Goal: Navigation & Orientation: Find specific page/section

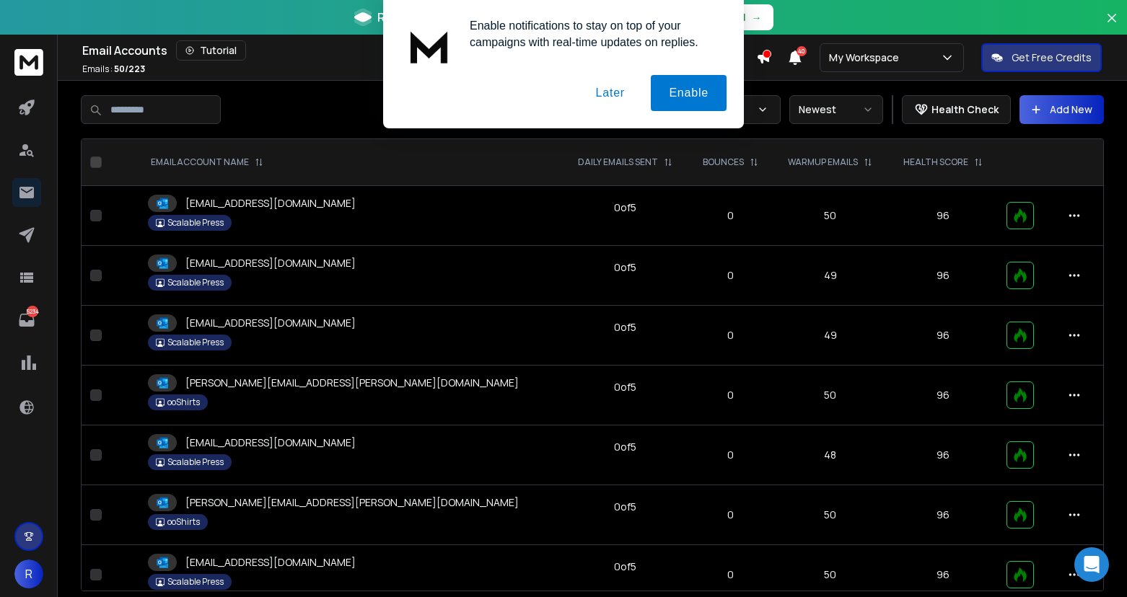
click at [610, 94] on button "Later" at bounding box center [609, 93] width 65 height 36
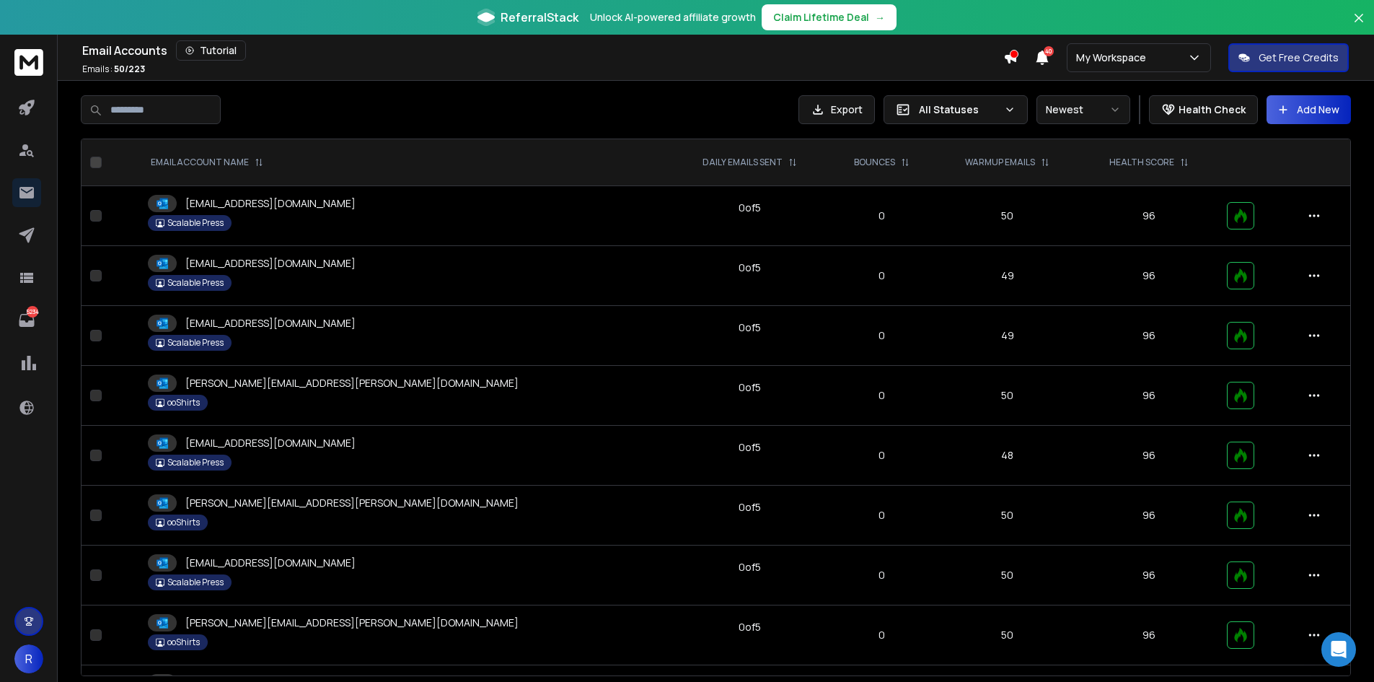
click at [325, 93] on div "Export All Statuses Newest Health Check Add New EMAIL ACCOUNT NAME DAILY EMAILS…" at bounding box center [716, 386] width 1317 height 610
click at [418, 121] on div at bounding box center [435, 109] width 709 height 29
click at [989, 105] on p "All Statuses" at bounding box center [958, 109] width 79 height 14
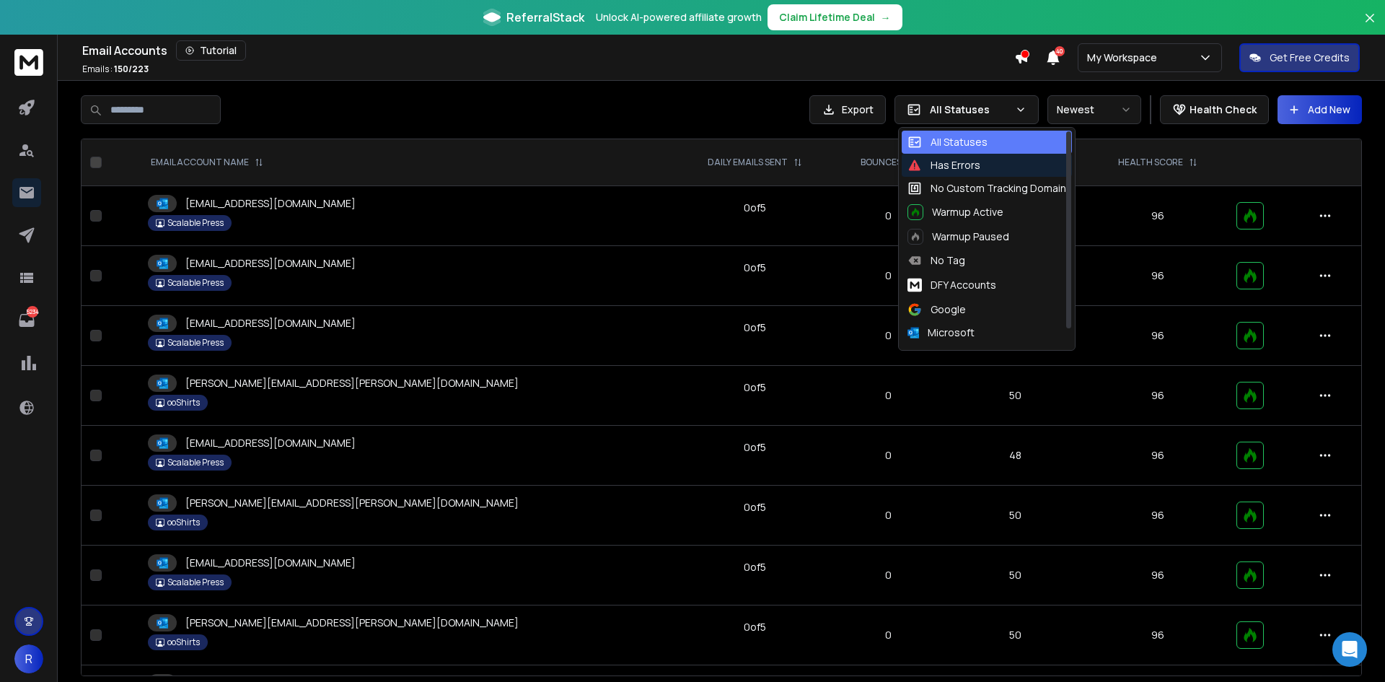
click at [969, 173] on div "Has Errors" at bounding box center [987, 165] width 170 height 23
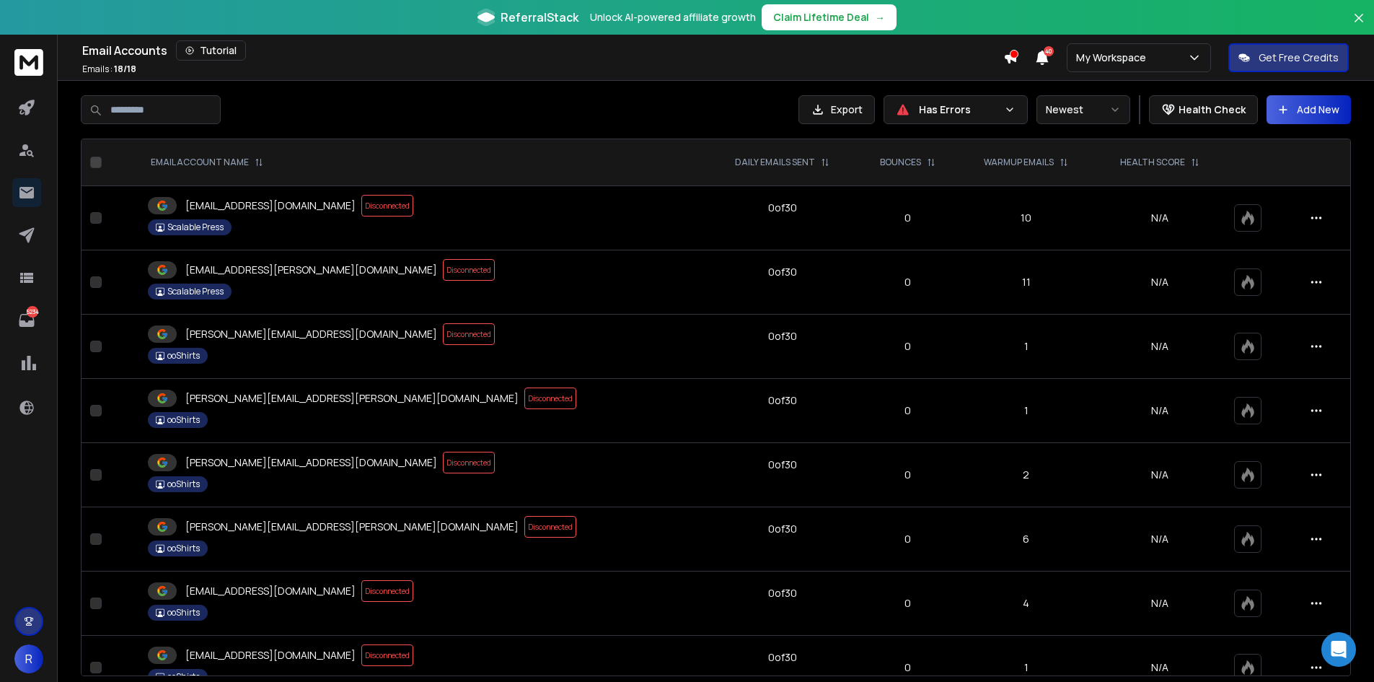
click at [162, 92] on div "Export Has Errors Newest Health Check Add New EMAIL ACCOUNT NAME DAILY EMAILS S…" at bounding box center [716, 386] width 1317 height 610
click at [159, 102] on input at bounding box center [151, 109] width 140 height 29
type input "*****"
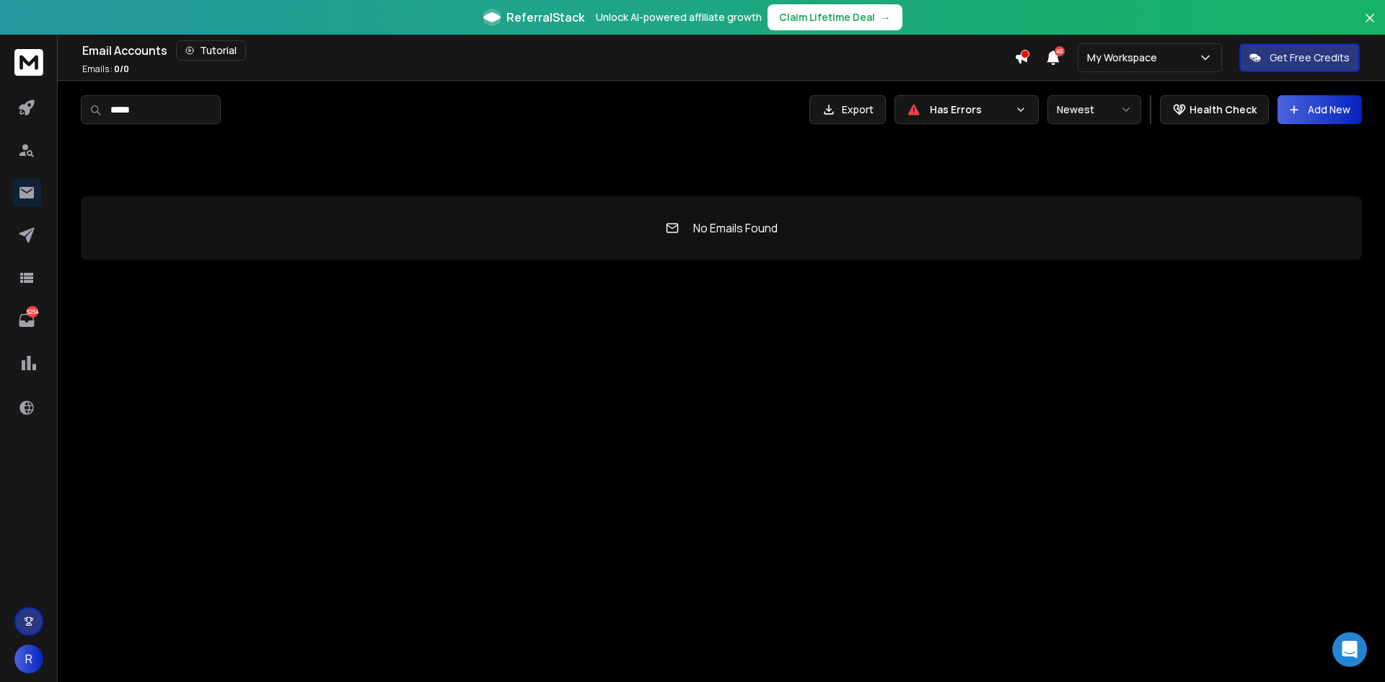
click at [158, 101] on input "*****" at bounding box center [151, 109] width 140 height 29
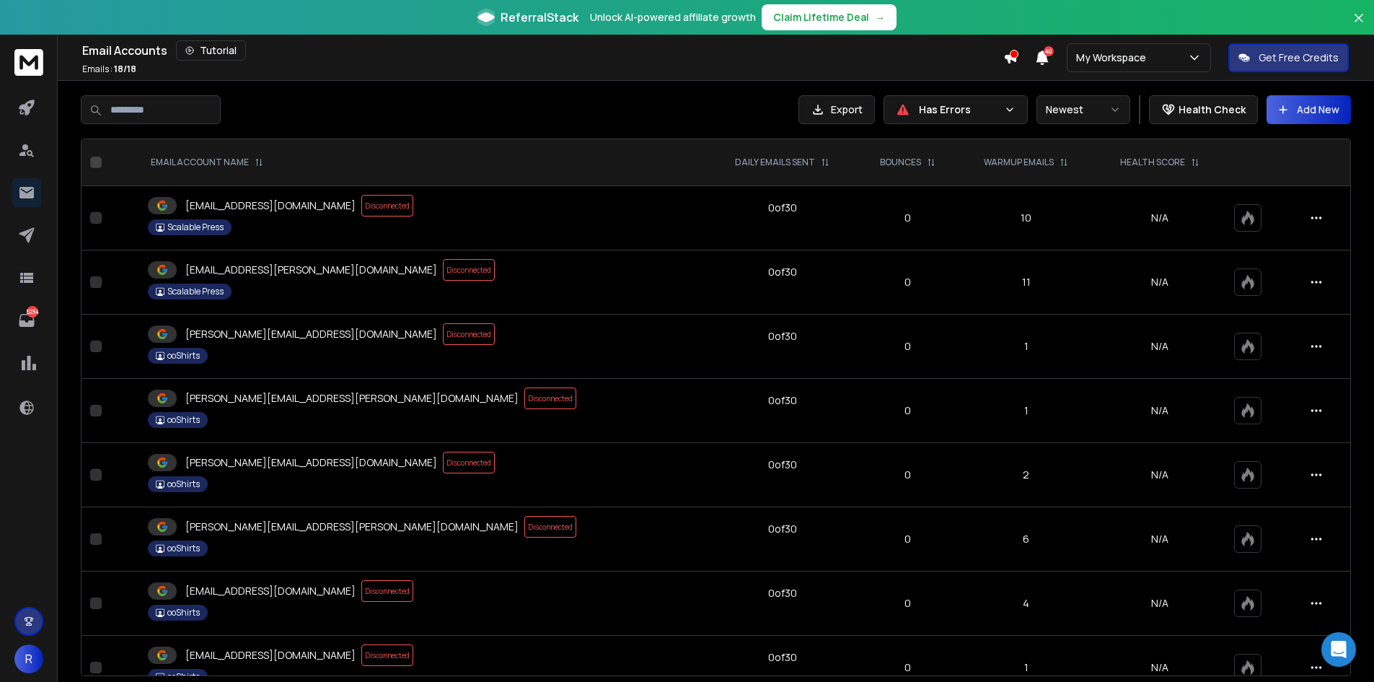
click at [466, 128] on div "Export Has Errors Newest Health Check Add New EMAIL ACCOUNT NAME DAILY EMAILS S…" at bounding box center [716, 385] width 1270 height 581
click at [928, 108] on p "Has Errors" at bounding box center [958, 109] width 79 height 14
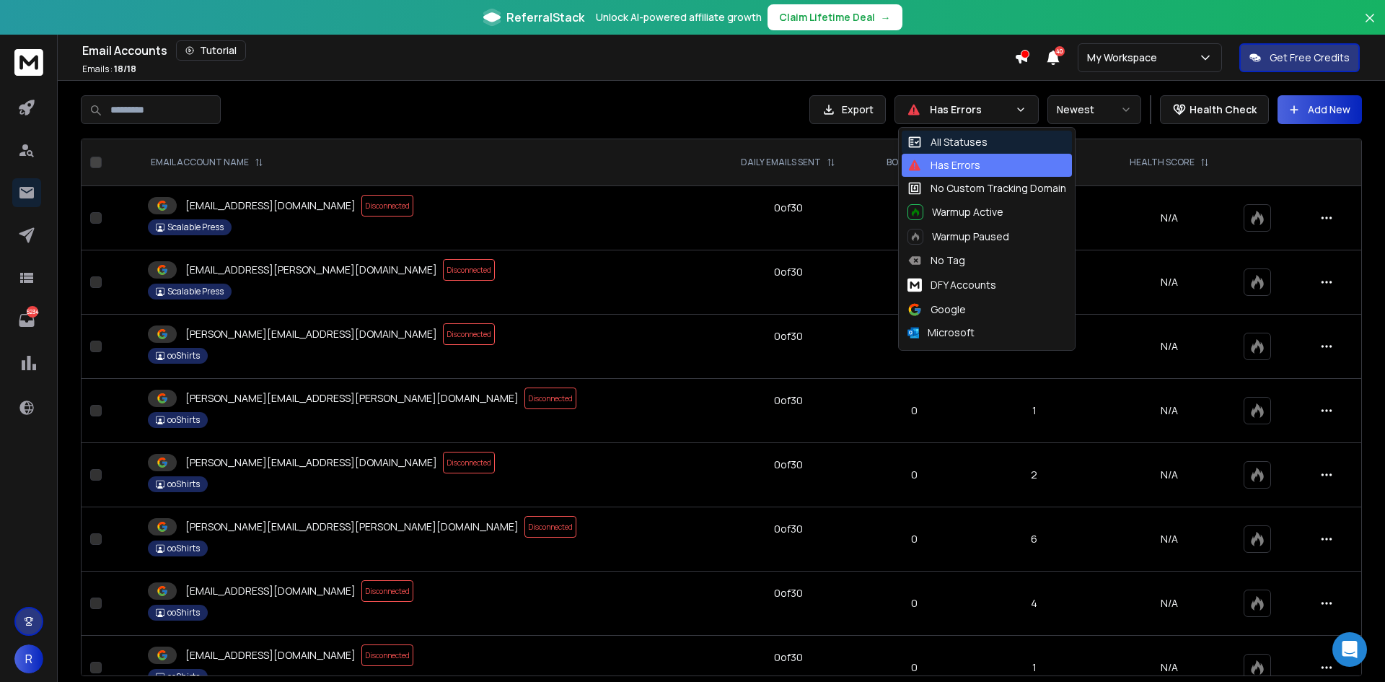
click at [928, 108] on div "Has Errors" at bounding box center [958, 109] width 102 height 14
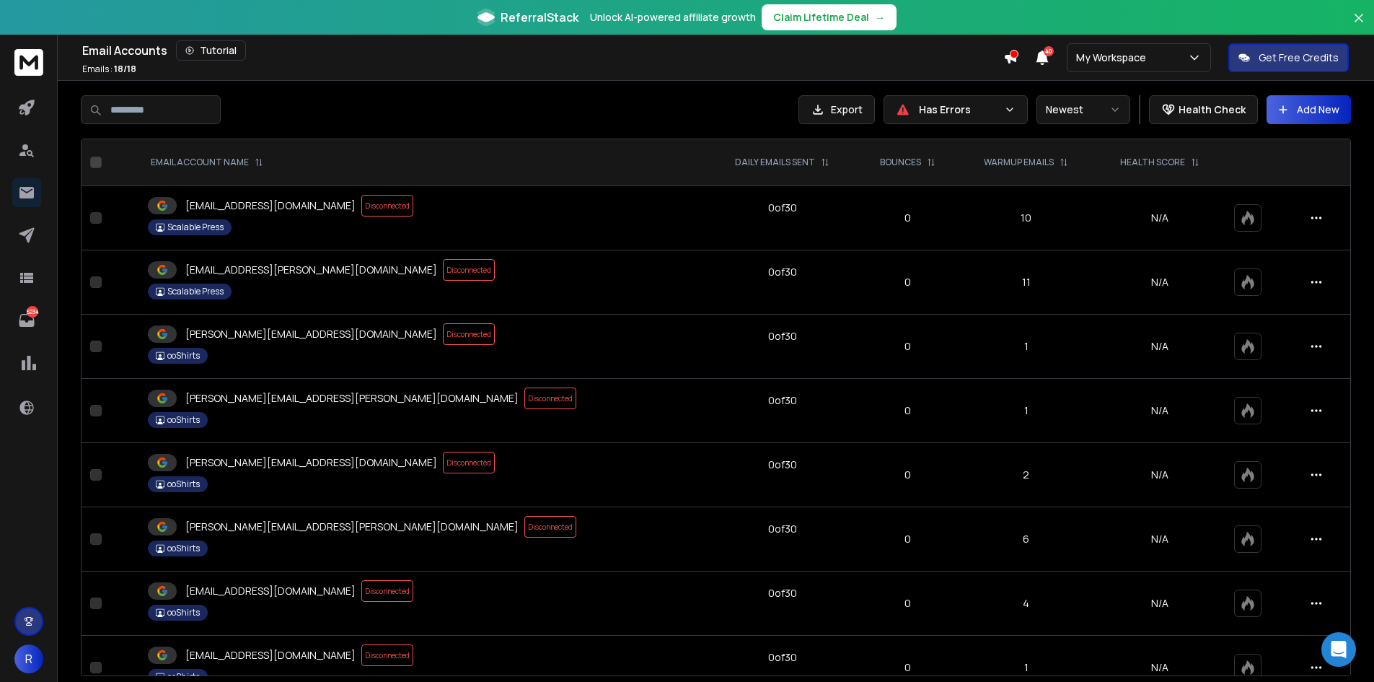
click at [928, 108] on p "Has Errors" at bounding box center [958, 109] width 79 height 14
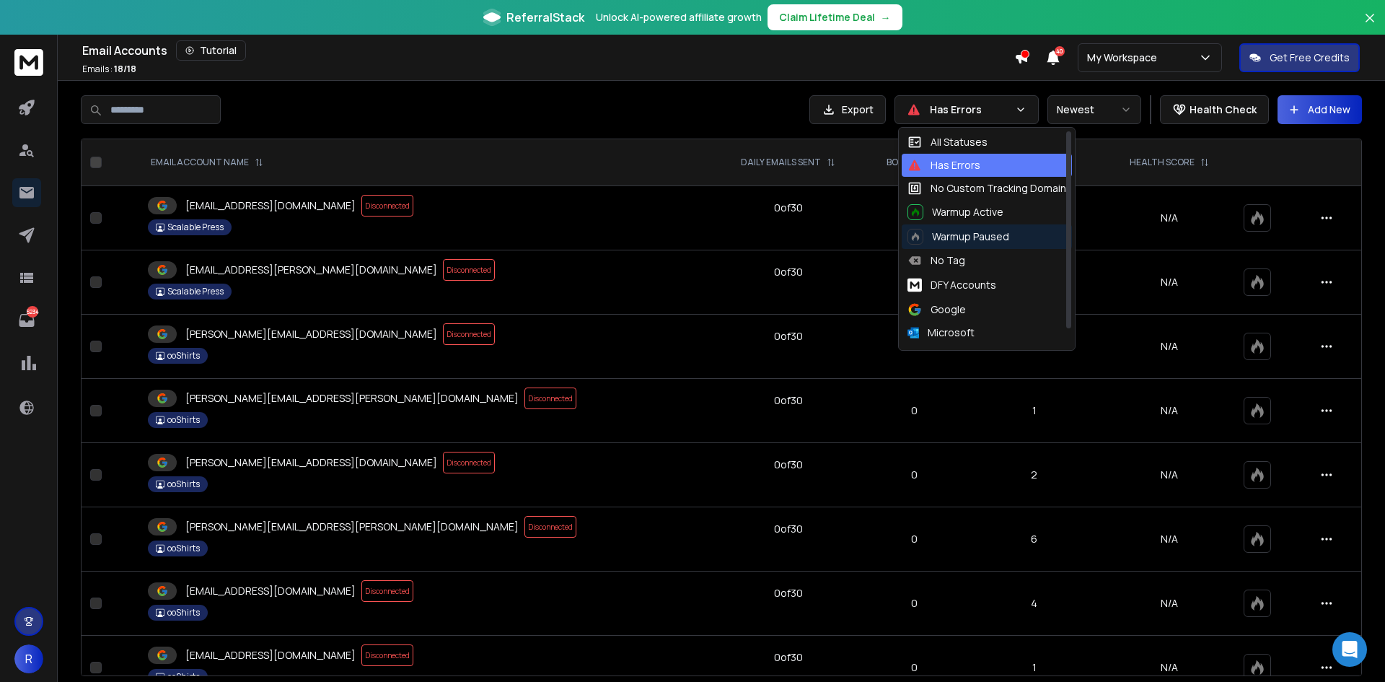
click at [978, 230] on div "Warmup Paused" at bounding box center [959, 237] width 102 height 16
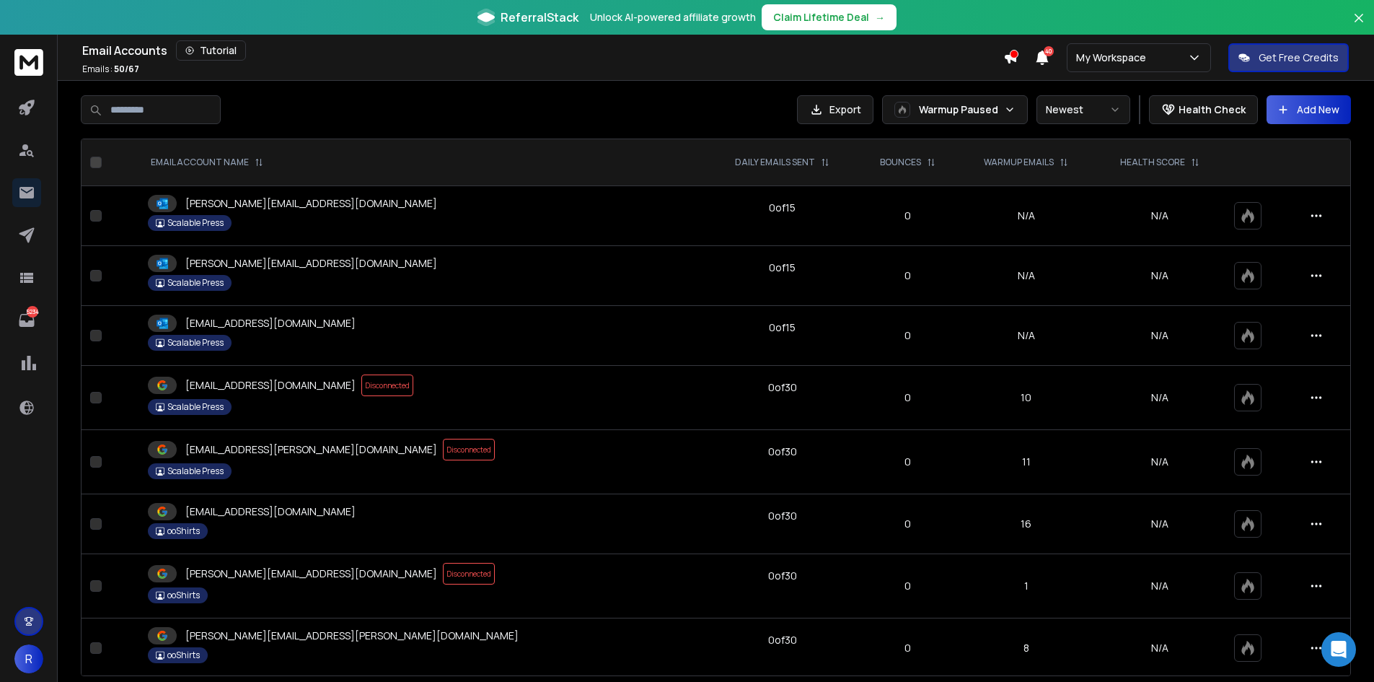
click at [949, 119] on div "Warmup Paused" at bounding box center [955, 109] width 146 height 29
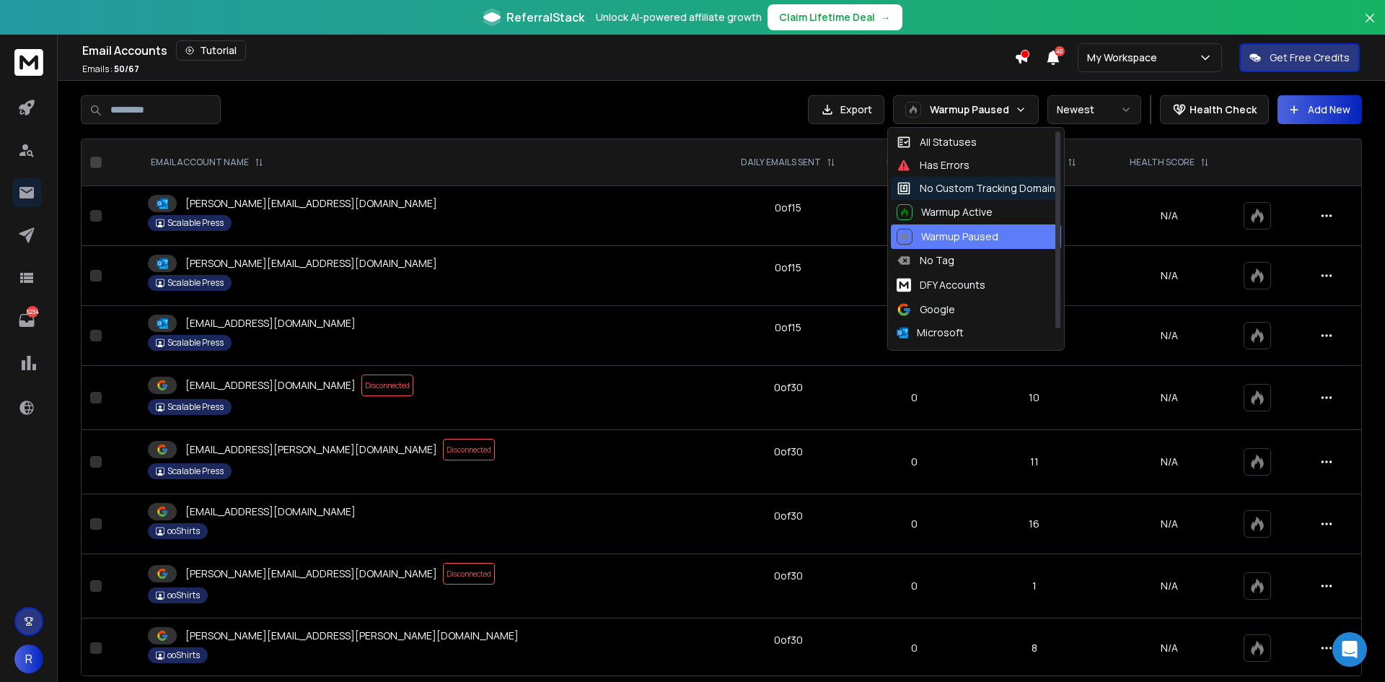
click at [586, 93] on div "Export Warmup Paused Newest Health Check Add New EMAIL ACCOUNT NAME DAILY EMAIL…" at bounding box center [721, 386] width 1327 height 610
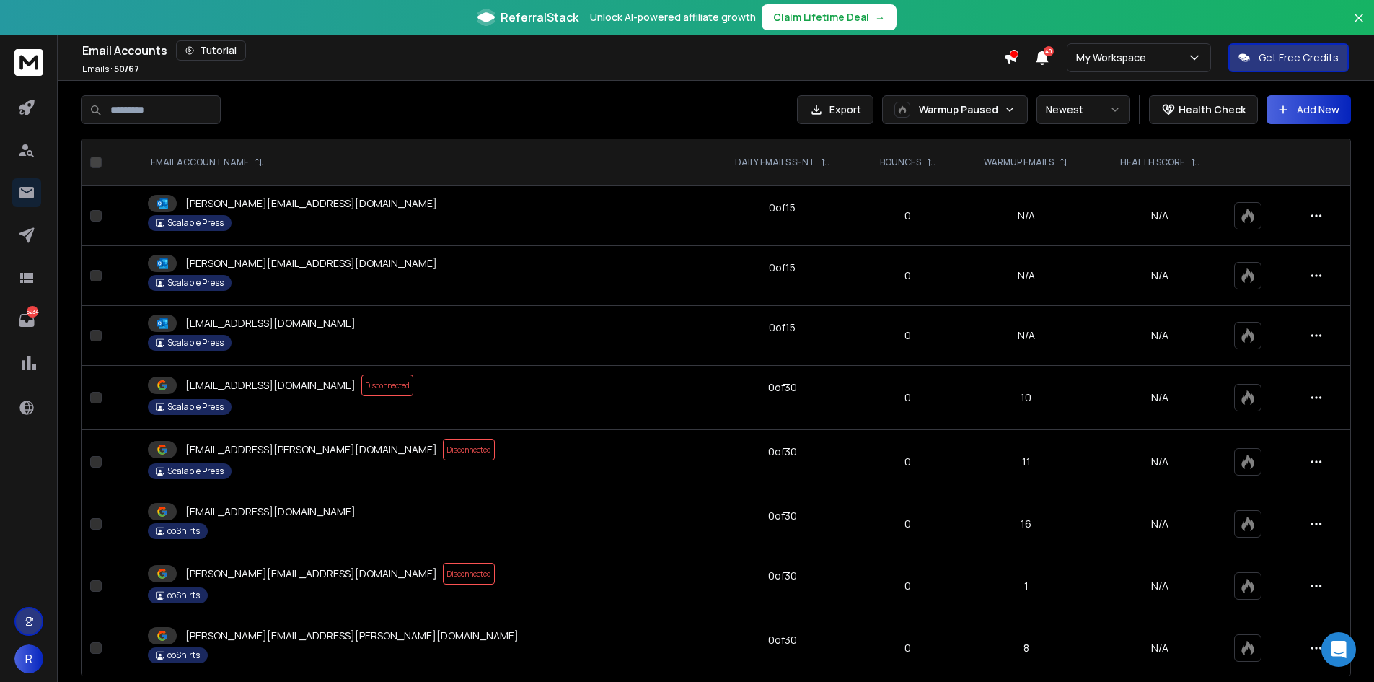
click at [962, 106] on p "Warmup Paused" at bounding box center [958, 109] width 79 height 14
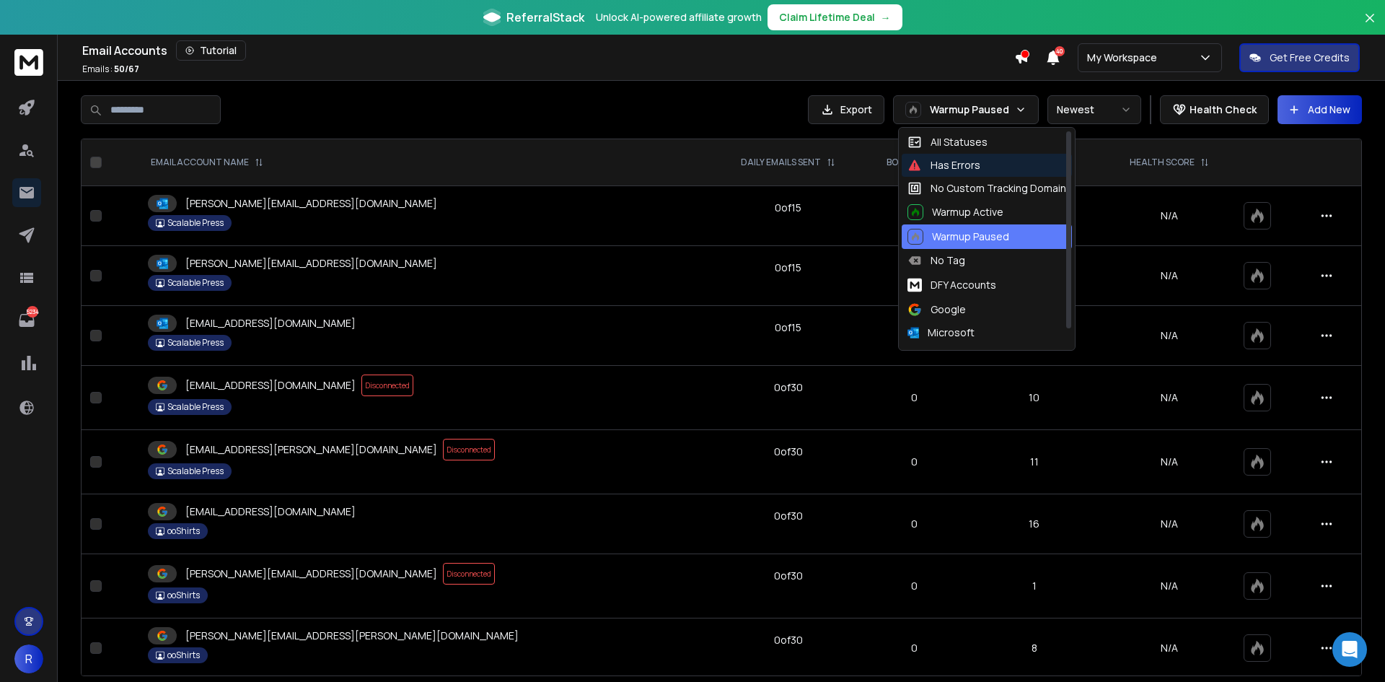
click at [979, 169] on div "Has Errors" at bounding box center [987, 165] width 170 height 23
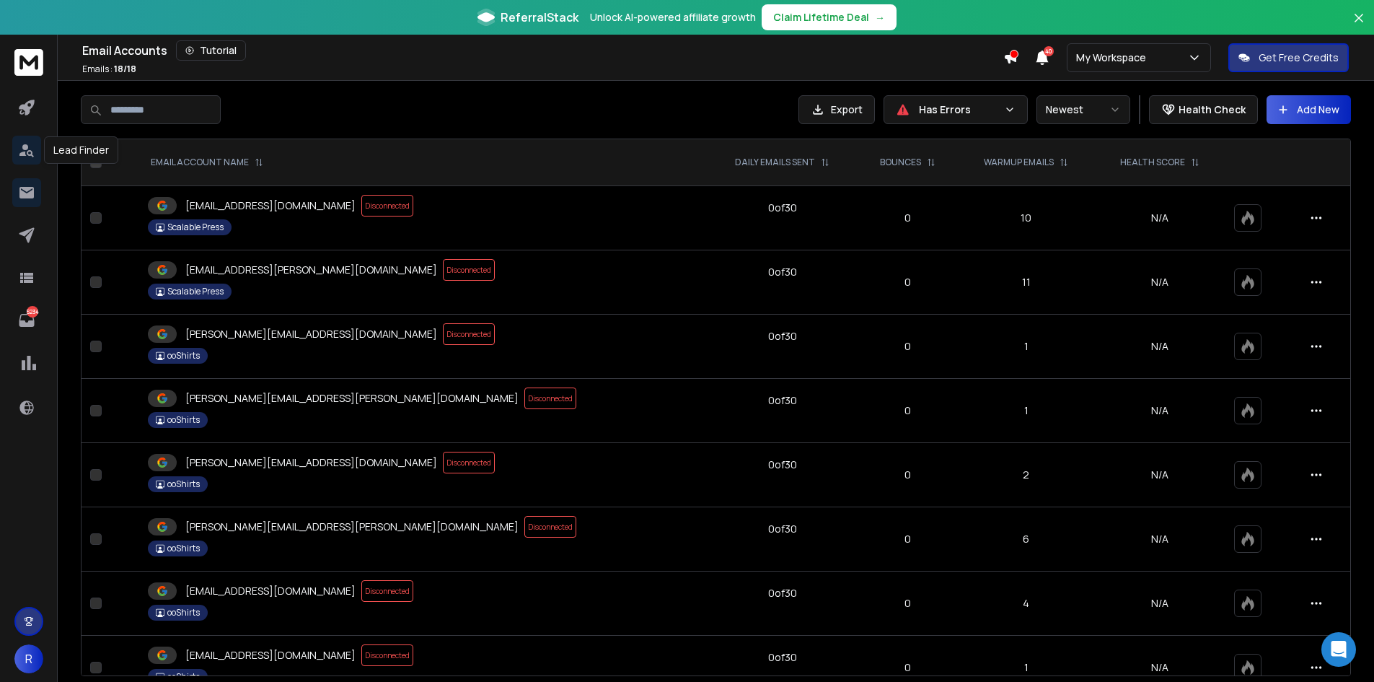
click at [27, 148] on circle at bounding box center [25, 147] width 6 height 6
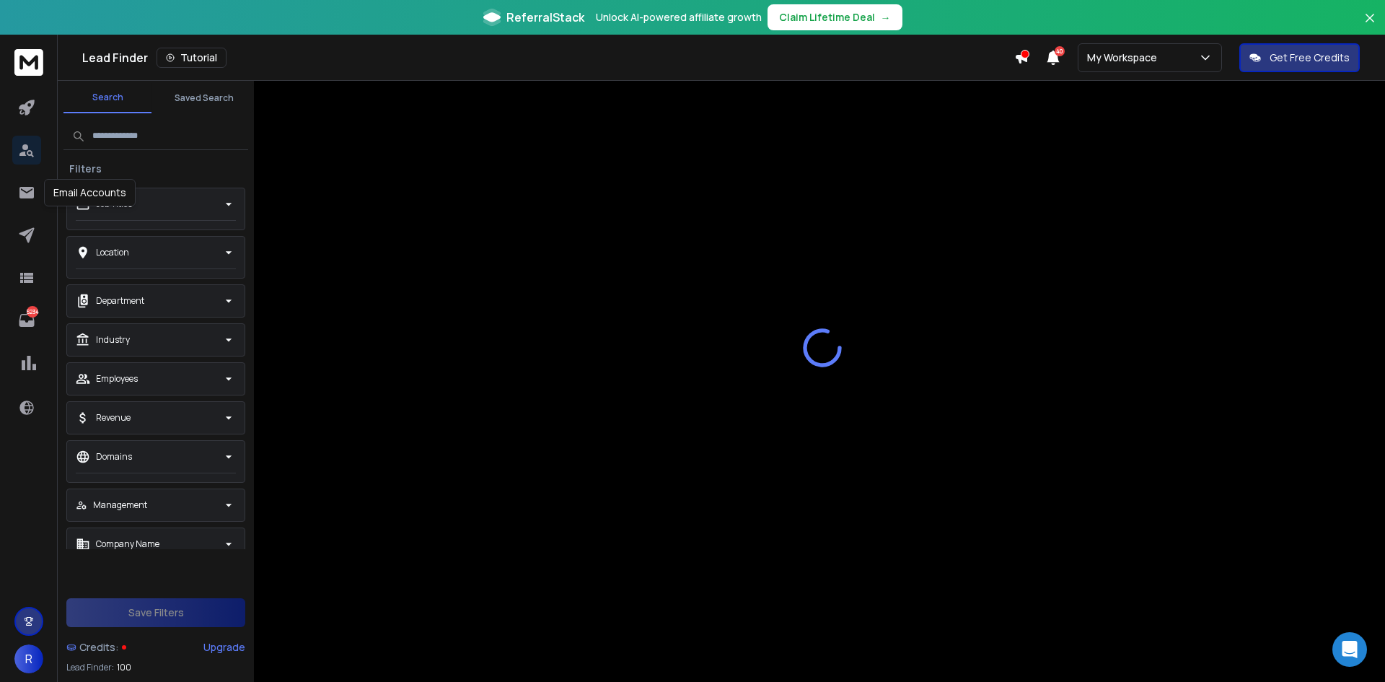
click at [26, 214] on div "5234" at bounding box center [28, 260] width 33 height 334
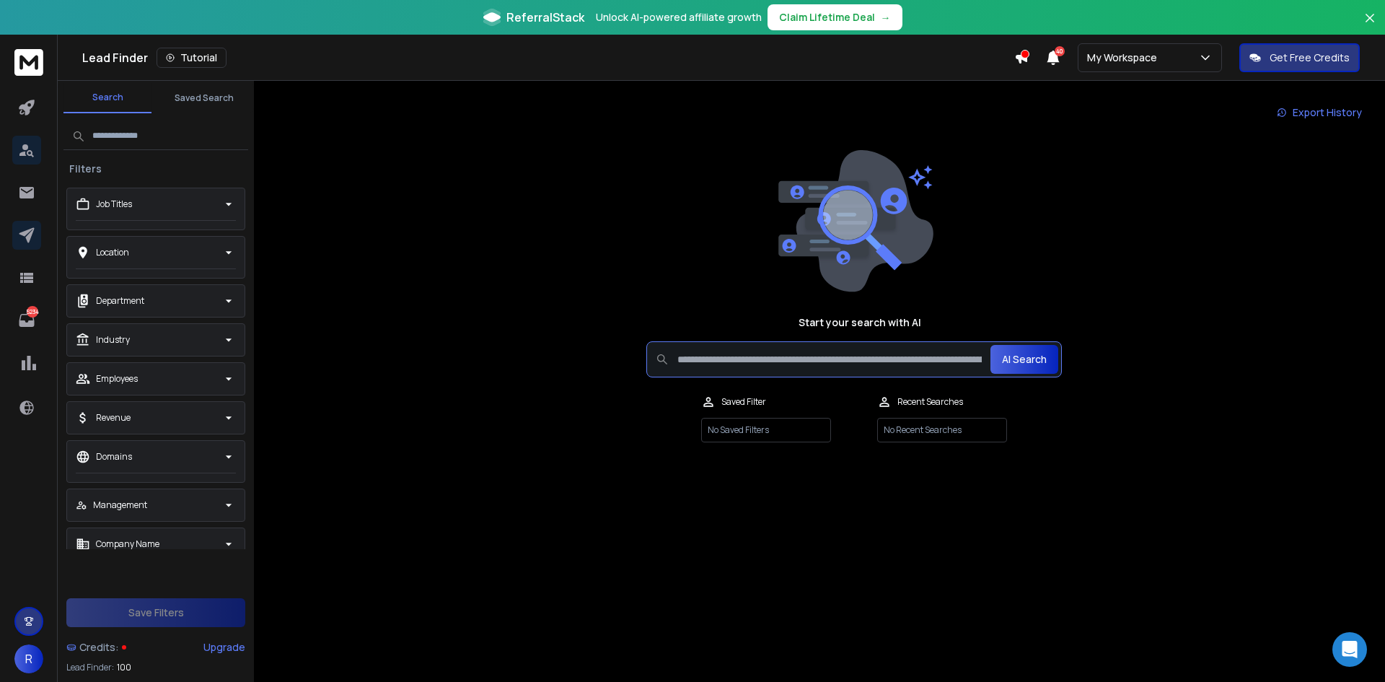
click at [28, 234] on icon at bounding box center [26, 235] width 17 height 17
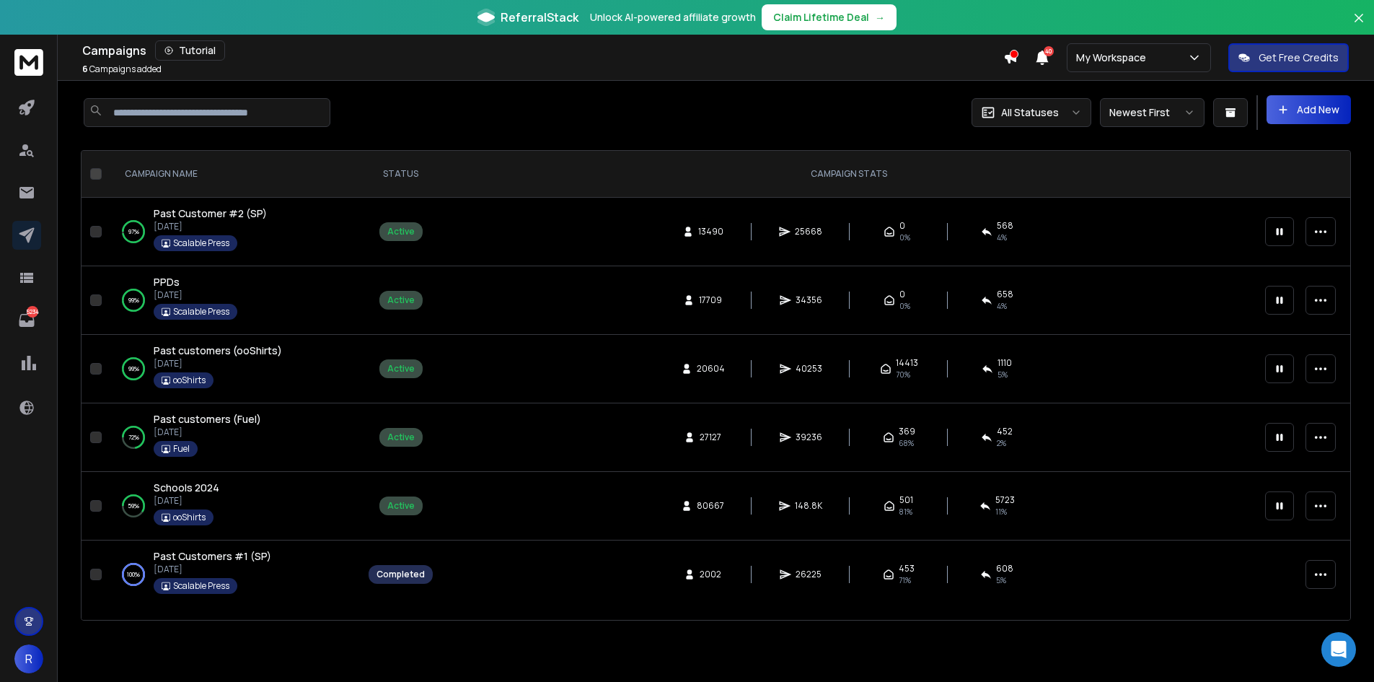
click at [229, 416] on span "Past customers (Fuel)" at bounding box center [207, 419] width 107 height 14
click at [678, 122] on div at bounding box center [399, 112] width 636 height 35
click at [31, 597] on span "R" at bounding box center [28, 658] width 29 height 29
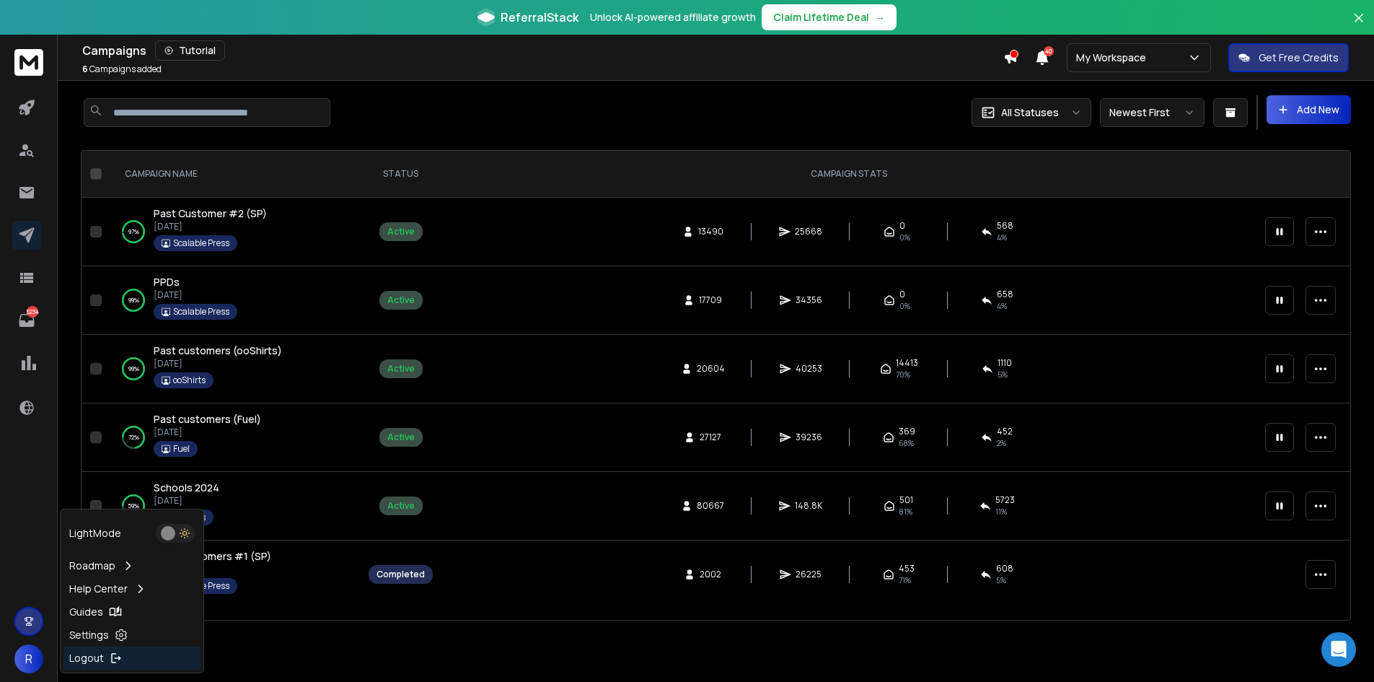
click at [78, 597] on p "Logout" at bounding box center [86, 658] width 35 height 14
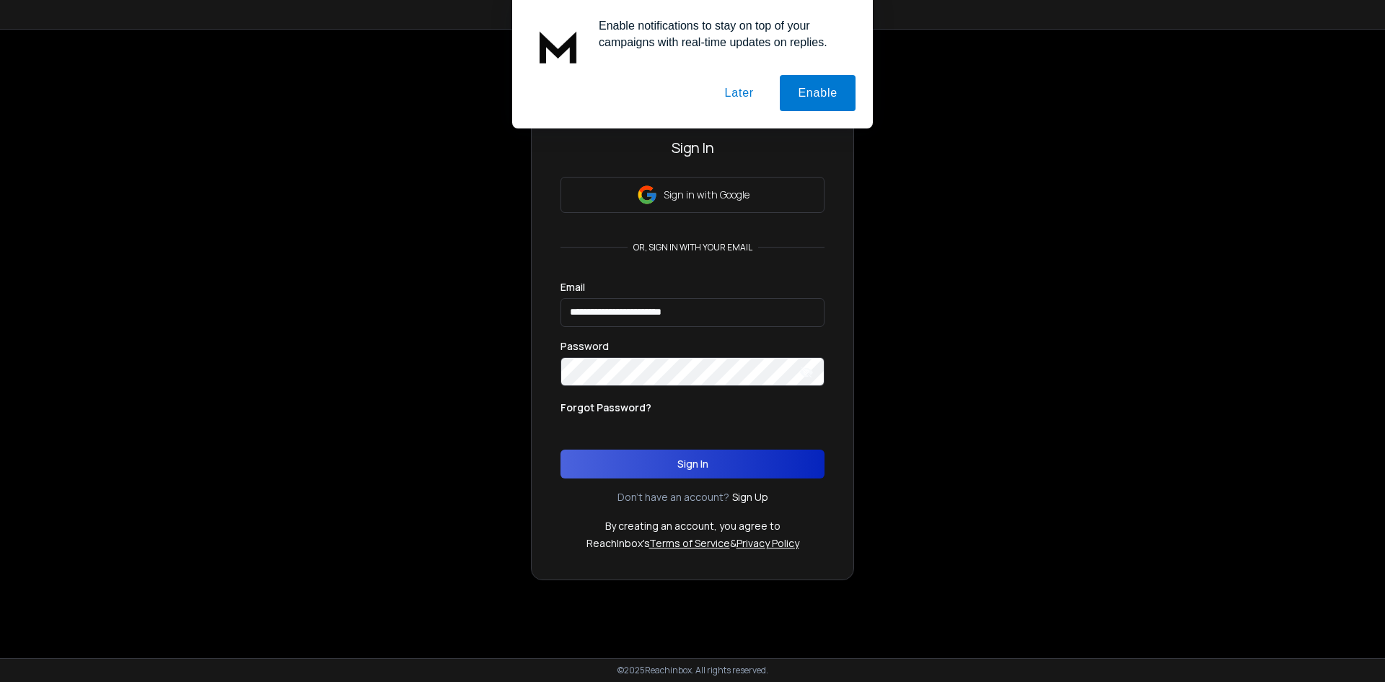
click at [735, 322] on input "**********" at bounding box center [693, 312] width 264 height 29
type input "**********"
click at [722, 465] on button "Sign In" at bounding box center [693, 463] width 264 height 29
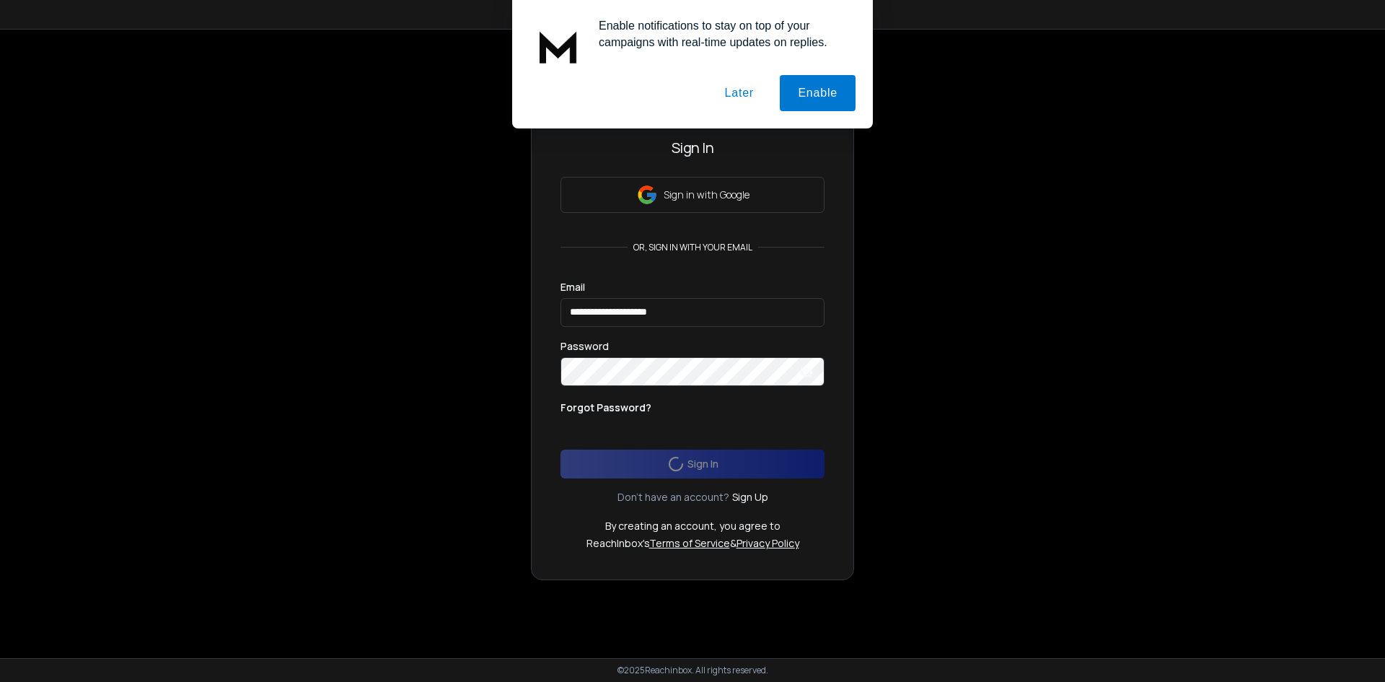
click at [746, 101] on button "Later" at bounding box center [738, 93] width 65 height 36
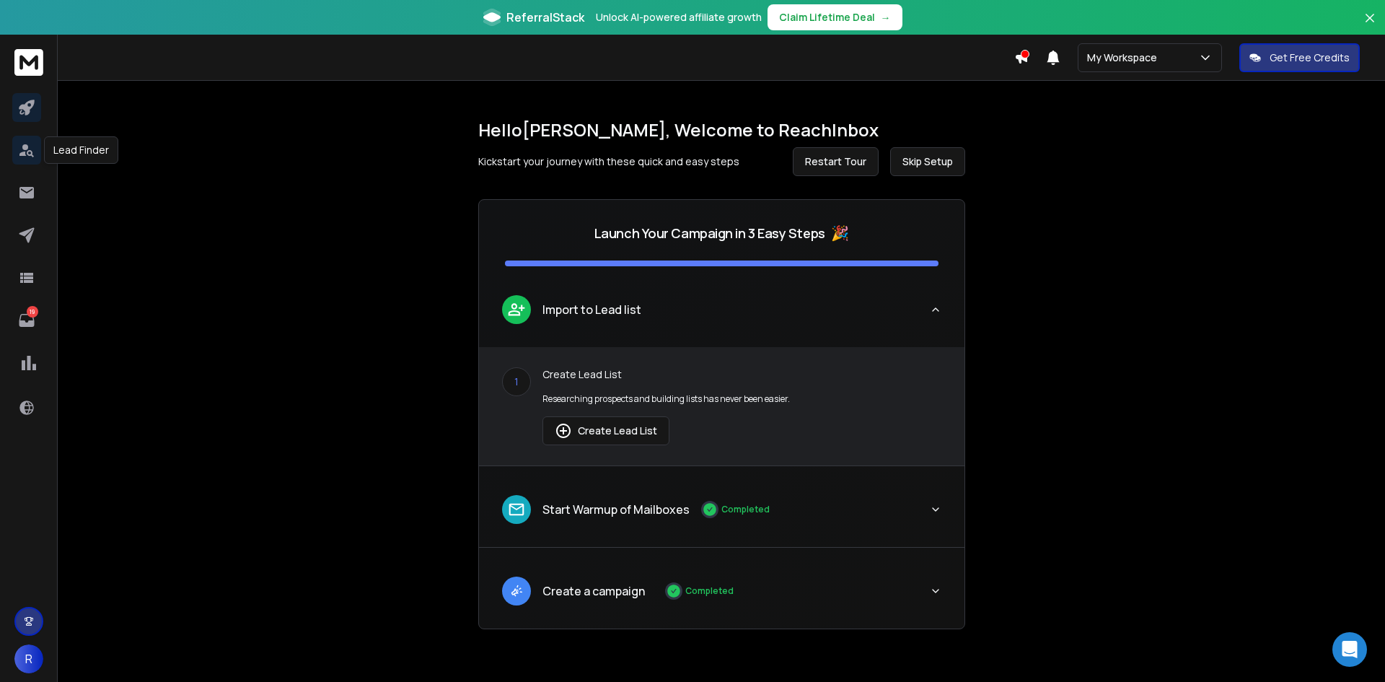
click at [18, 145] on icon at bounding box center [26, 149] width 17 height 17
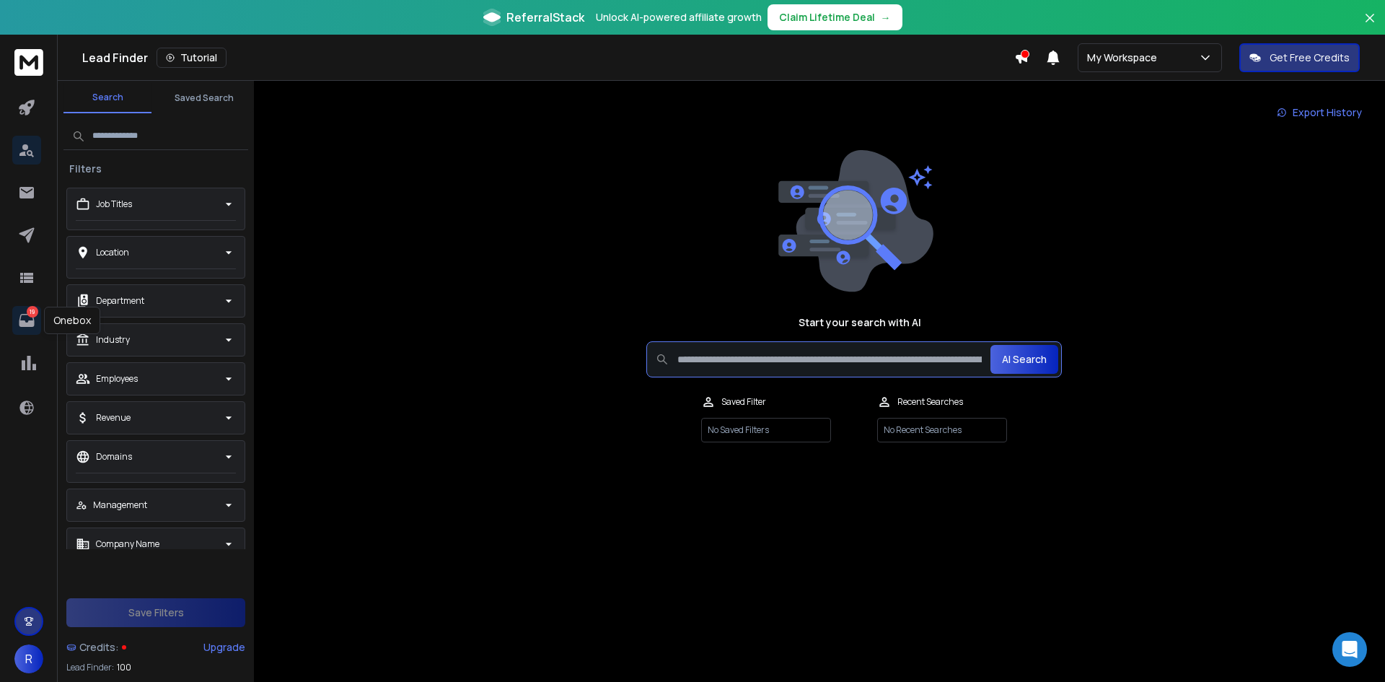
click at [24, 333] on link "19" at bounding box center [26, 320] width 29 height 29
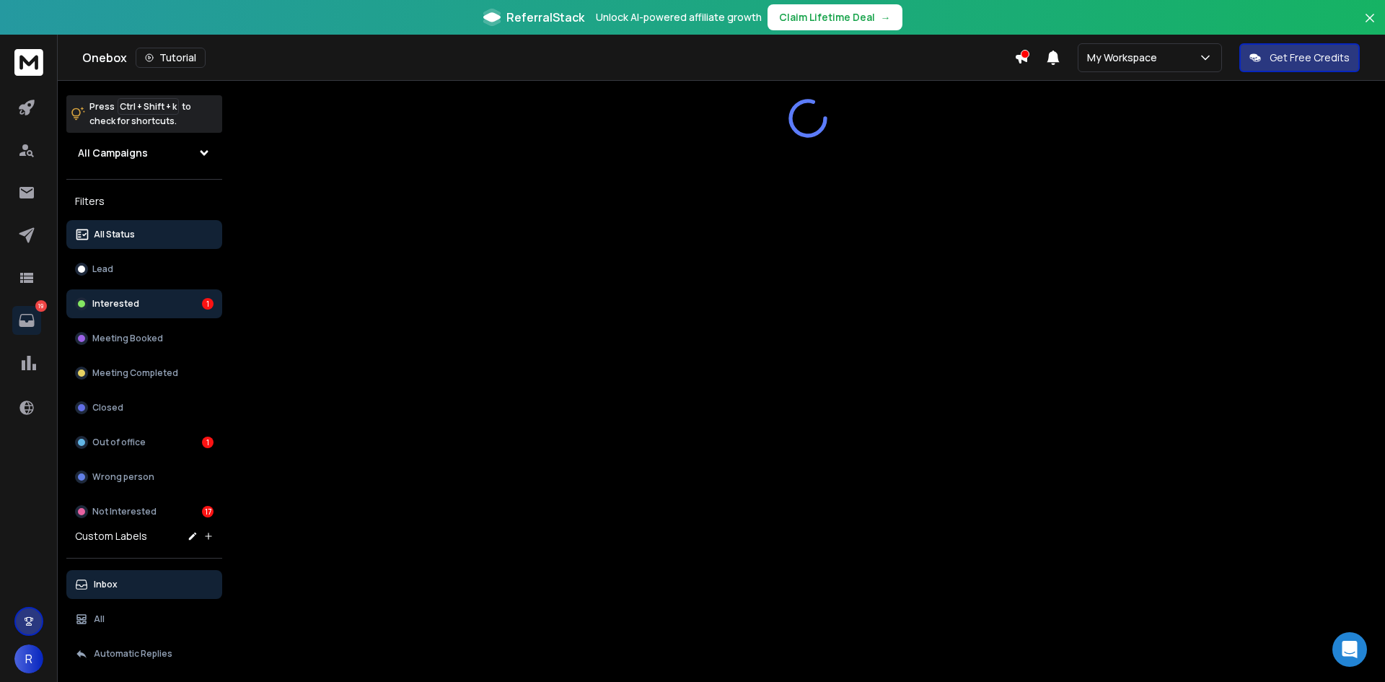
click at [124, 309] on div "Interested" at bounding box center [107, 303] width 64 height 13
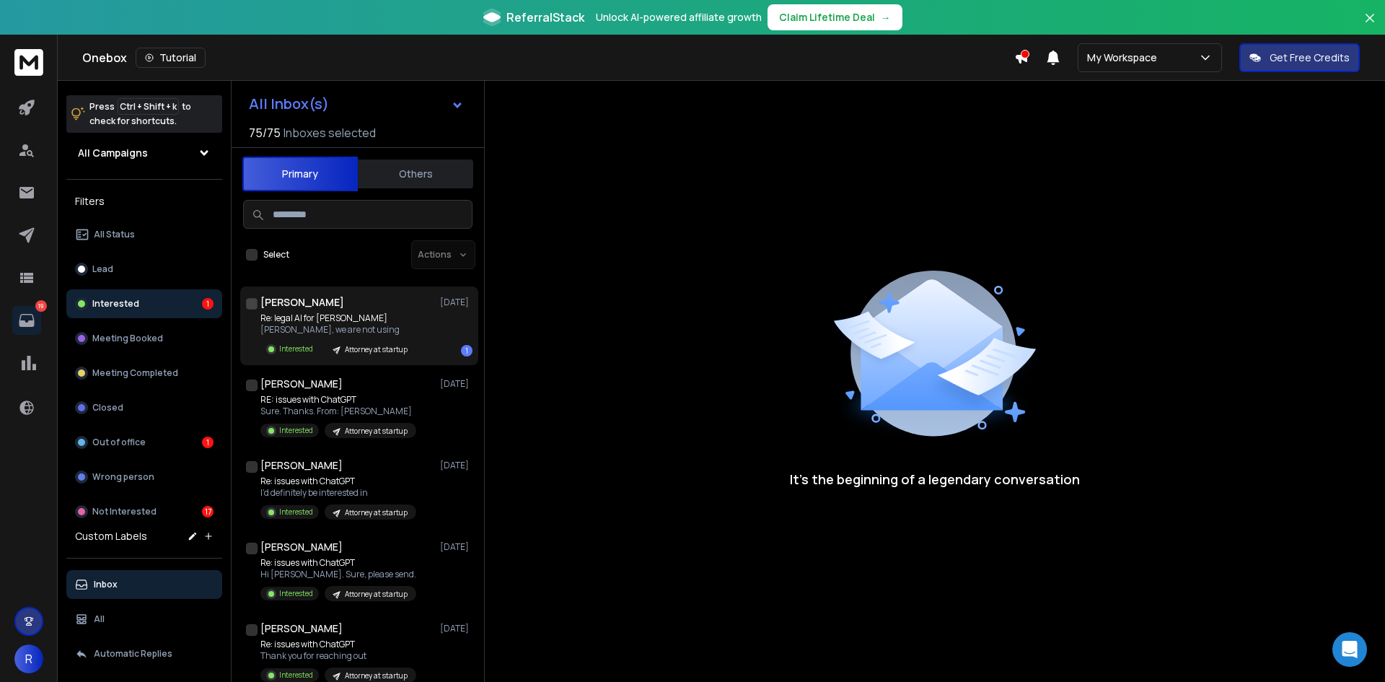
click at [423, 332] on div "Re: legal AI for Randall Giana, we are not using Interested Attorney at startup…" at bounding box center [366, 334] width 212 height 44
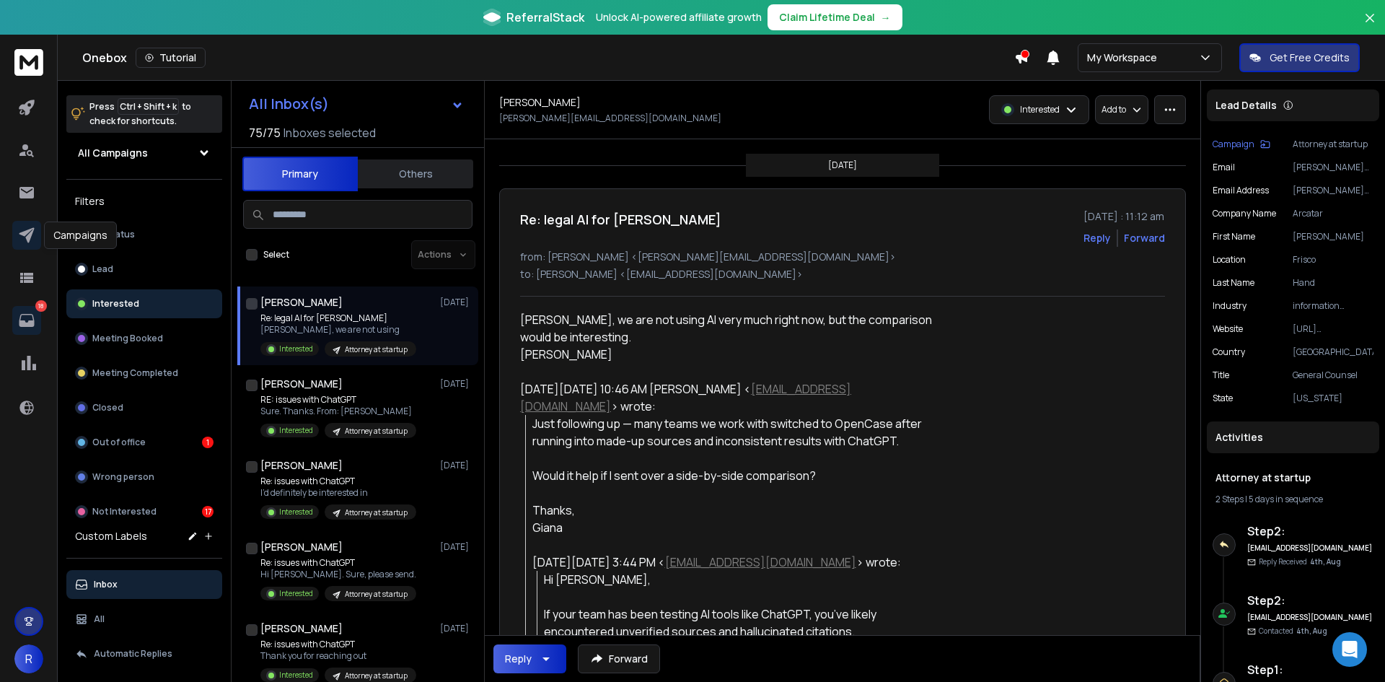
click at [32, 240] on icon at bounding box center [26, 235] width 17 height 17
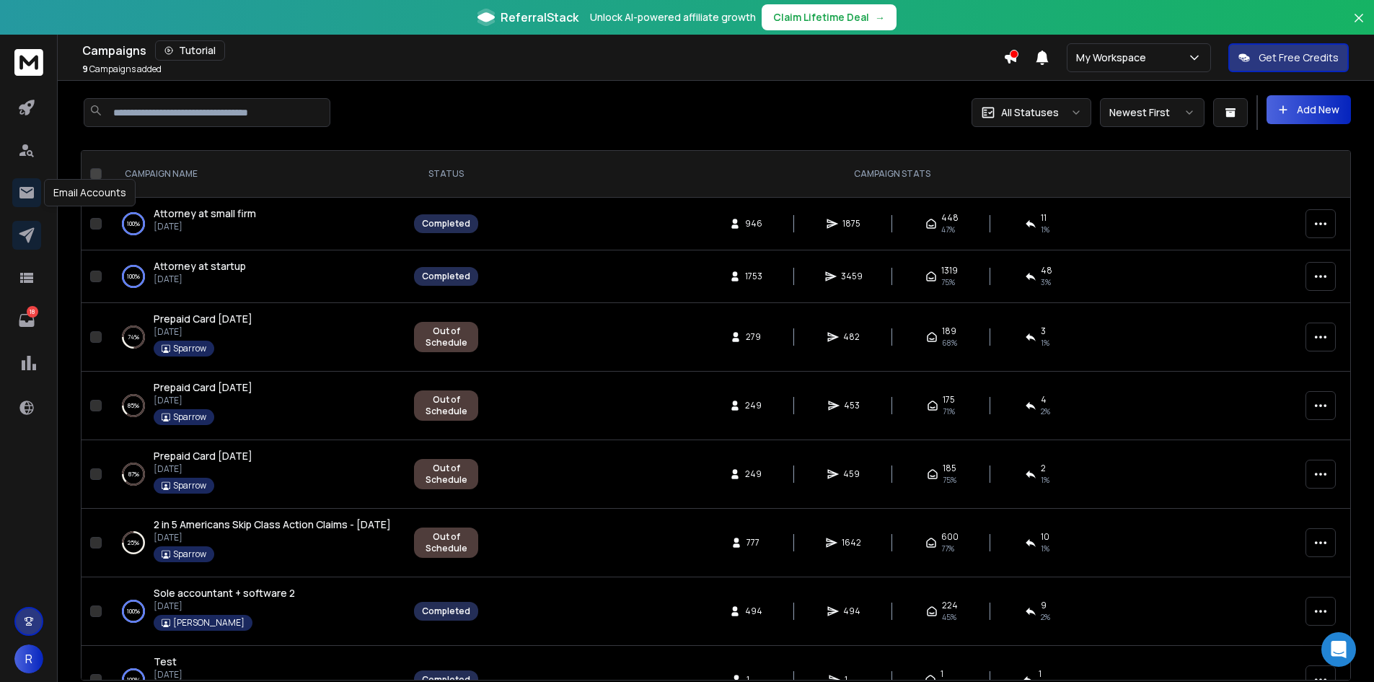
click at [37, 184] on link at bounding box center [26, 192] width 29 height 29
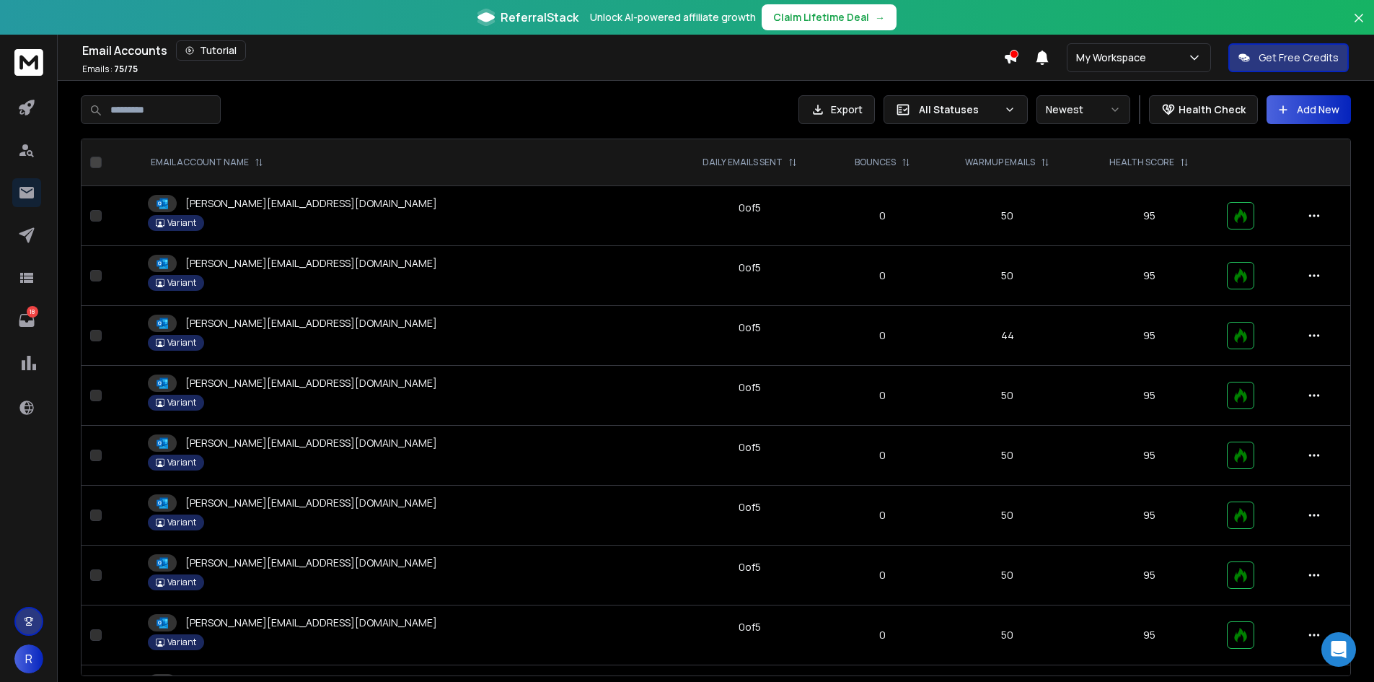
drag, startPoint x: 571, startPoint y: 113, endPoint x: 567, endPoint y: 106, distance: 8.4
drag, startPoint x: 567, startPoint y: 106, endPoint x: 562, endPoint y: 95, distance: 11.9
click at [562, 95] on div at bounding box center [435, 109] width 709 height 29
click at [594, 22] on p "Unlock AI-powered affiliate growth" at bounding box center [673, 17] width 166 height 14
click at [789, 24] on button "Claim Lifetime Deal →" at bounding box center [829, 17] width 135 height 26
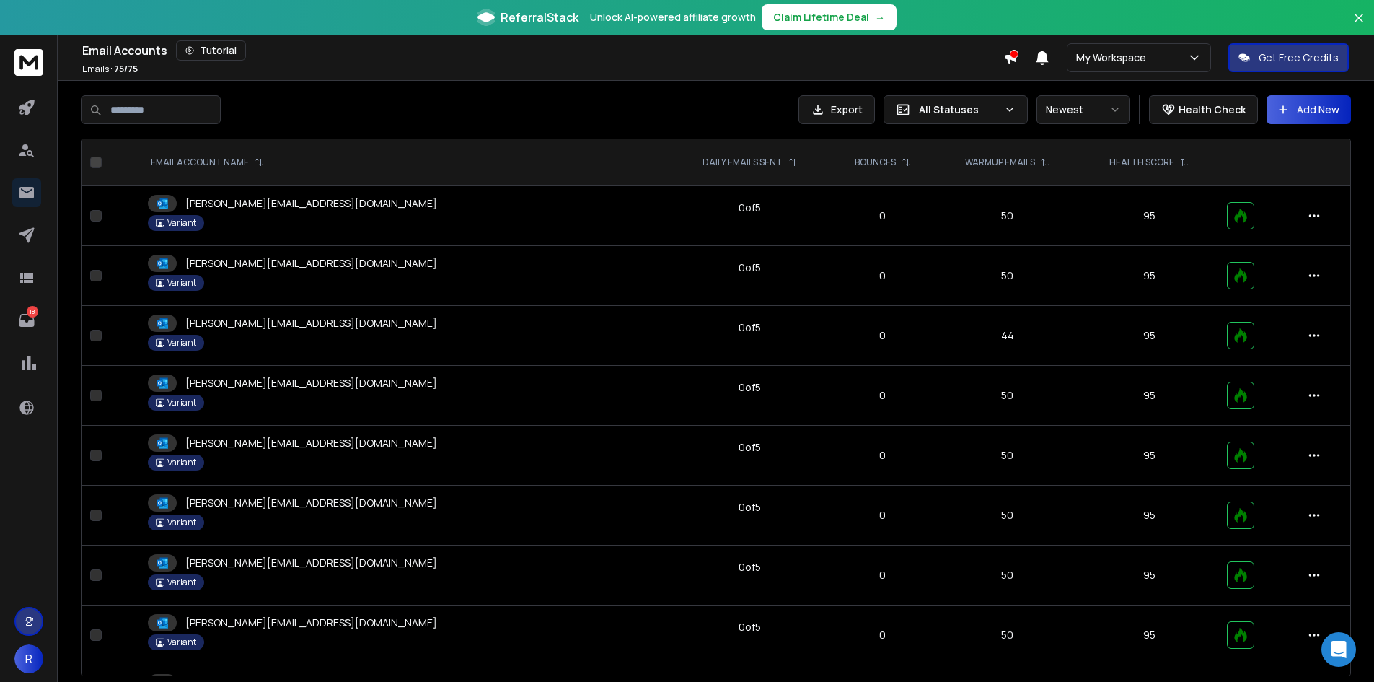
click at [313, 134] on div "Export All Statuses Newest Health Check Add New EMAIL ACCOUNT NAME DAILY EMAILS…" at bounding box center [716, 385] width 1270 height 581
click at [499, 108] on div at bounding box center [435, 109] width 709 height 29
